Goal: Task Accomplishment & Management: Manage account settings

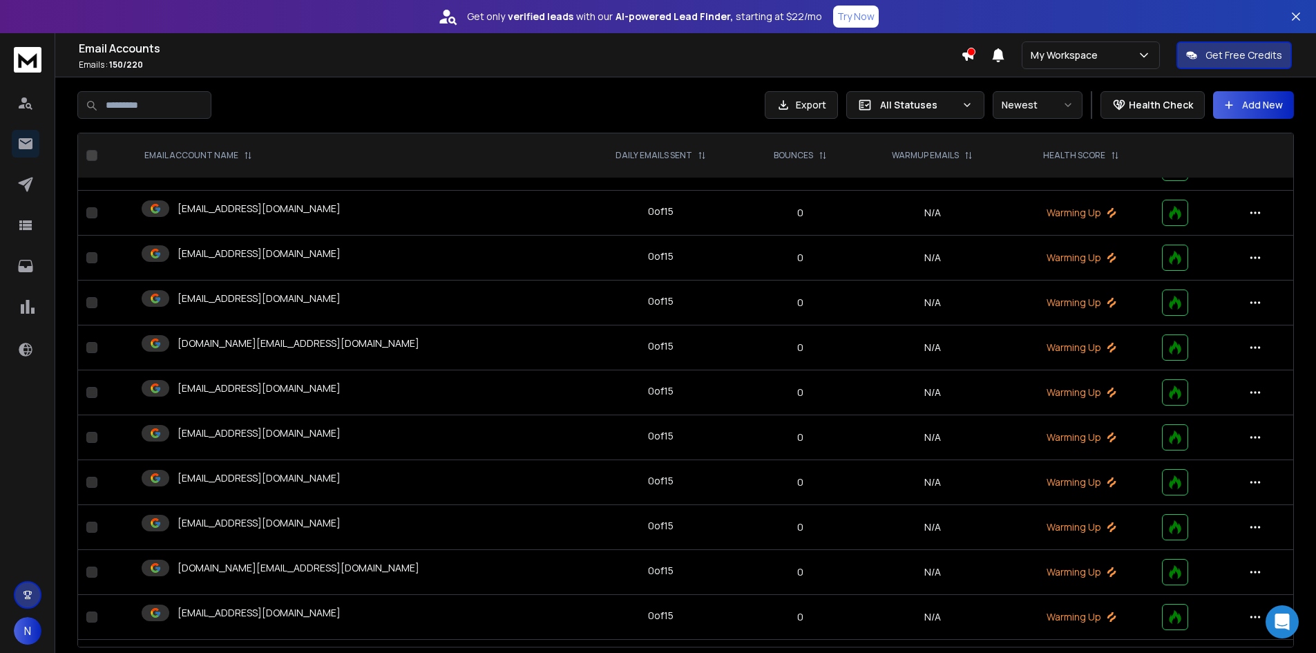
scroll to position [5369, 0]
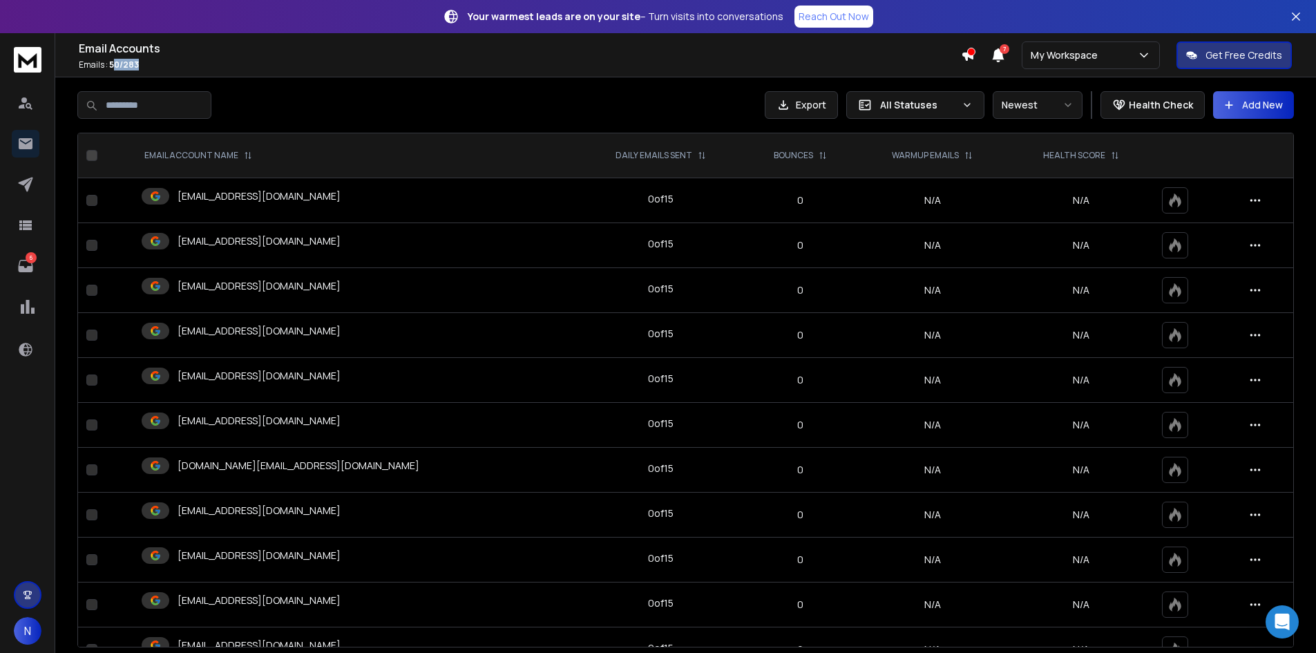
drag, startPoint x: 139, startPoint y: 64, endPoint x: 114, endPoint y: 66, distance: 25.0
click at [114, 66] on span "50 / 283" at bounding box center [124, 65] width 30 height 12
click at [116, 64] on span "50 / 283" at bounding box center [124, 65] width 30 height 12
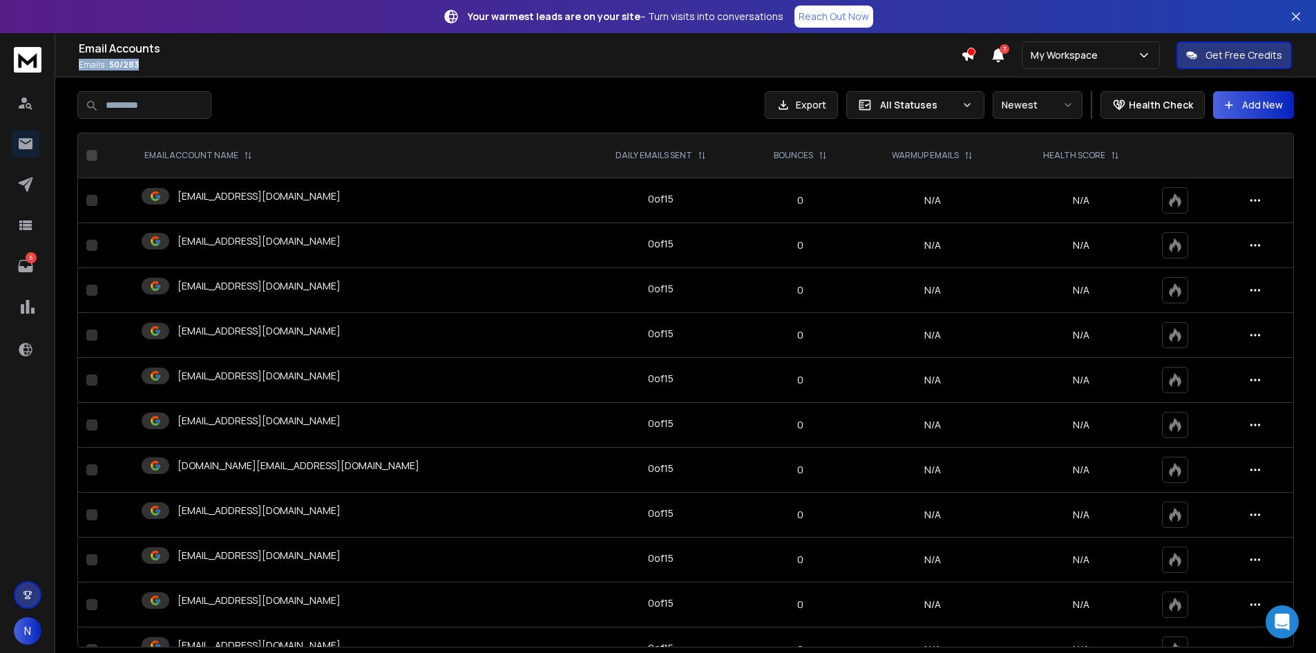
click at [205, 64] on p "Emails : 50 / 283" at bounding box center [520, 64] width 882 height 11
click at [1001, 55] on icon at bounding box center [998, 55] width 12 height 14
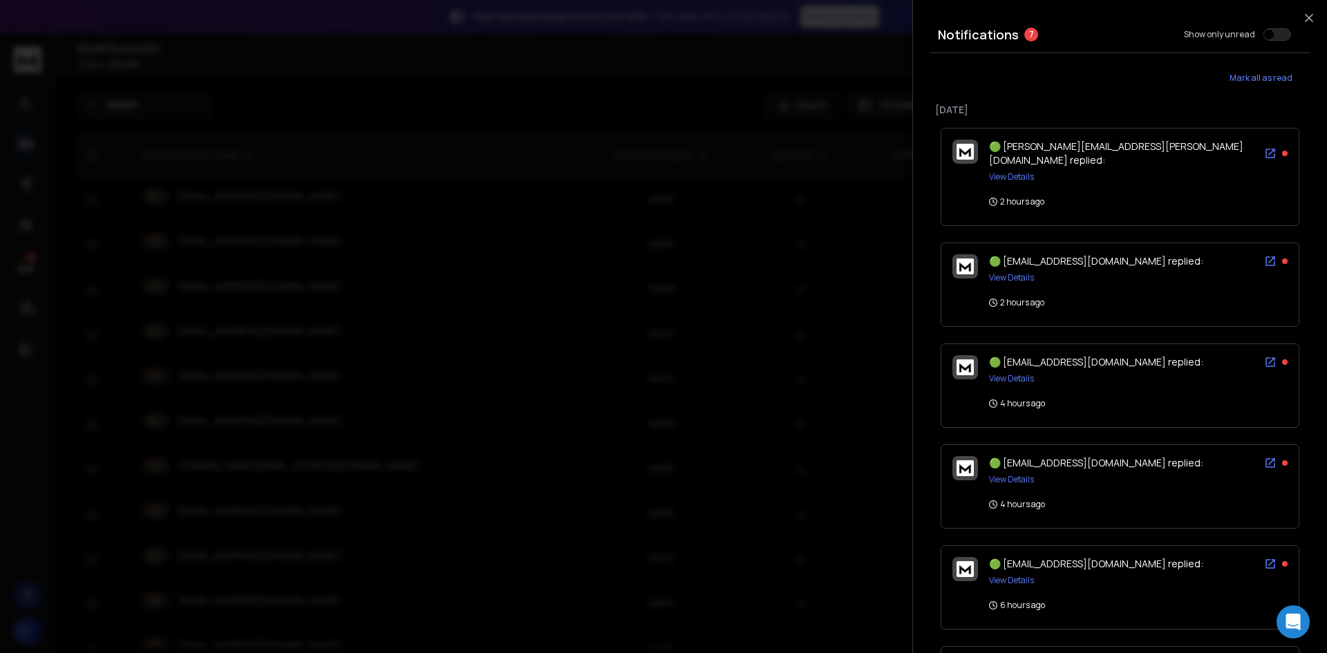
click at [1297, 29] on div "Show only unread" at bounding box center [1243, 34] width 118 height 12
click at [1302, 22] on icon "button" at bounding box center [1309, 18] width 14 height 14
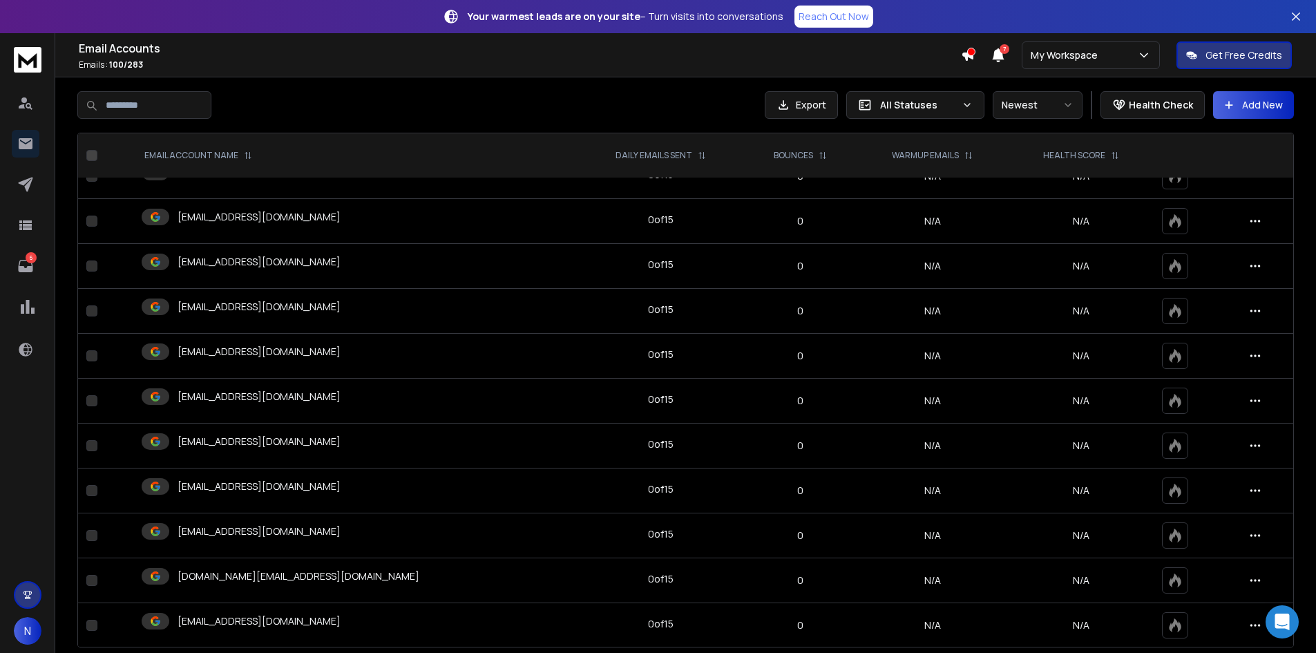
scroll to position [220, 0]
